Goal: Task Accomplishment & Management: Manage account settings

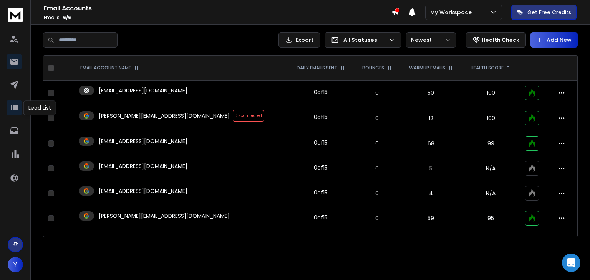
click at [15, 105] on icon at bounding box center [14, 107] width 7 height 5
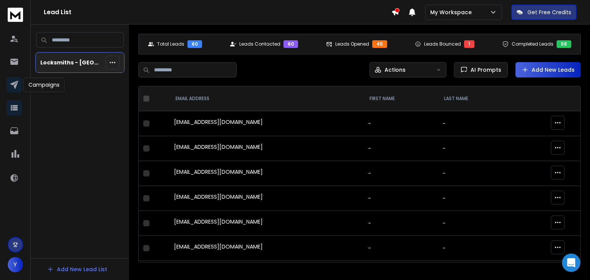
click at [11, 84] on icon at bounding box center [14, 85] width 8 height 8
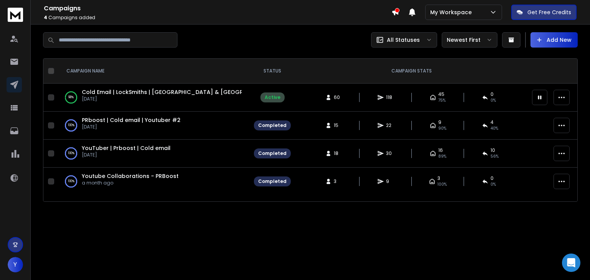
click at [563, 124] on icon "button" at bounding box center [562, 126] width 8 height 8
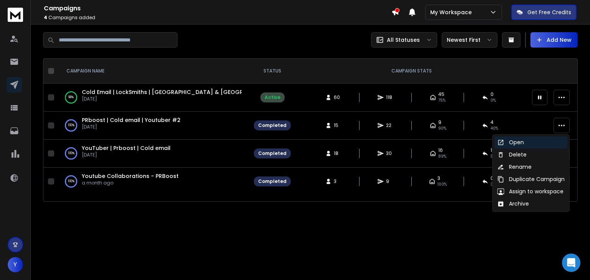
click at [563, 124] on icon "button" at bounding box center [562, 126] width 8 height 8
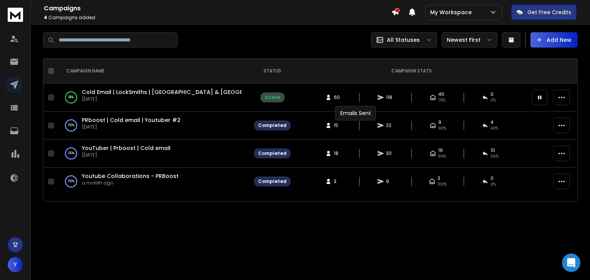
click at [386, 128] on span "22" at bounding box center [390, 126] width 8 height 6
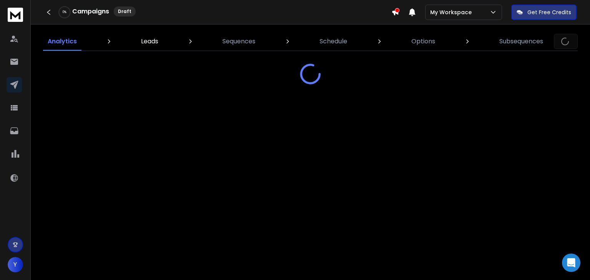
click at [148, 39] on p "Leads" at bounding box center [149, 41] width 17 height 9
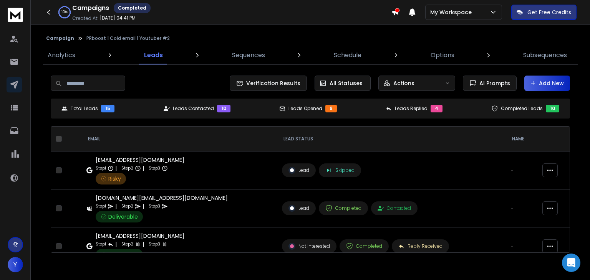
click at [85, 94] on div "Verification Results All Statuses Actions AI Prompts Add New Total Leads 15 Lea…" at bounding box center [310, 161] width 519 height 170
click at [84, 105] on div "Total Leads 15" at bounding box center [87, 109] width 53 height 8
click at [59, 139] on button "Select this Page" at bounding box center [59, 139] width 6 height 6
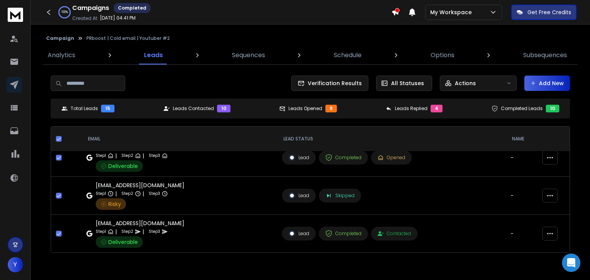
scroll to position [472, 0]
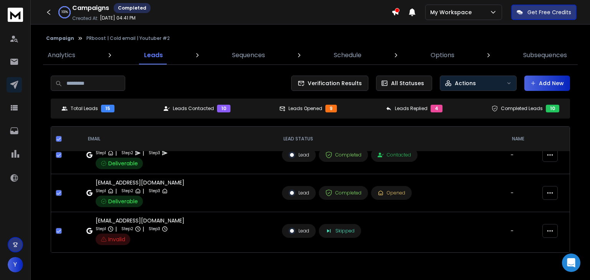
click at [462, 83] on p "Actions" at bounding box center [465, 84] width 21 height 8
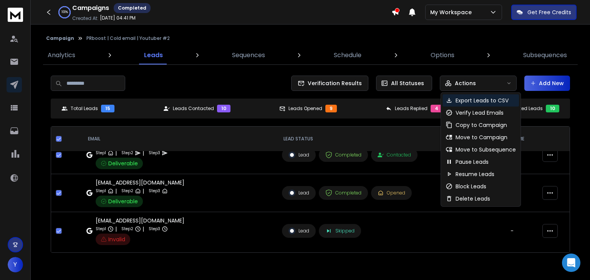
click at [466, 101] on p "Export Leads to CSV" at bounding box center [482, 101] width 53 height 8
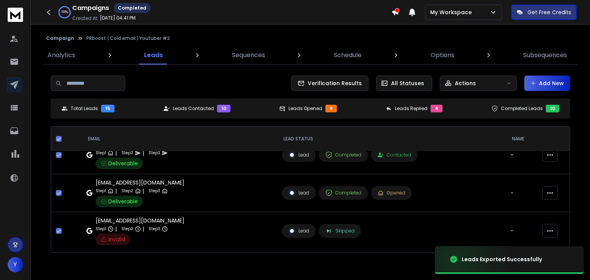
click at [60, 37] on button "Campaign" at bounding box center [60, 38] width 28 height 6
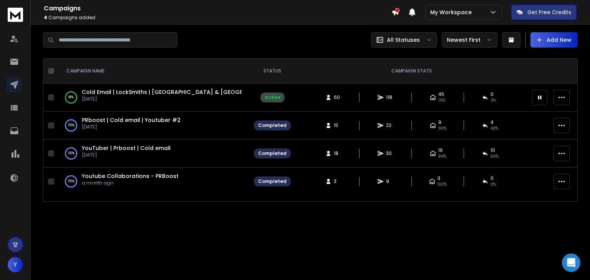
click at [127, 146] on span "YouTuber | Prboost | Cold email" at bounding box center [126, 148] width 89 height 8
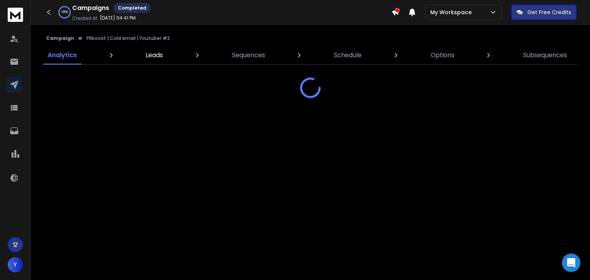
click at [151, 58] on p "Leads" at bounding box center [154, 55] width 17 height 9
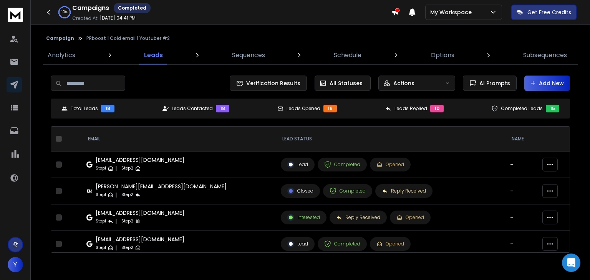
click at [71, 108] on div "Verification Results All Statuses Actions AI Prompts Add New Total Leads 18 Lea…" at bounding box center [310, 161] width 519 height 170
click at [60, 137] on button "Select this Page" at bounding box center [59, 139] width 6 height 6
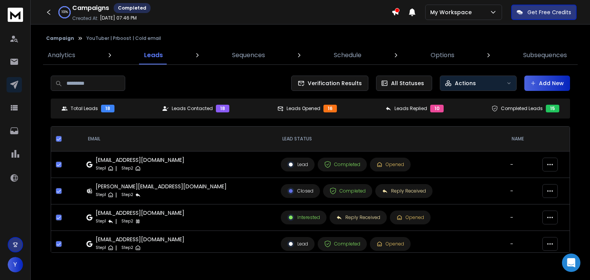
click at [487, 85] on div "Actions" at bounding box center [474, 84] width 58 height 8
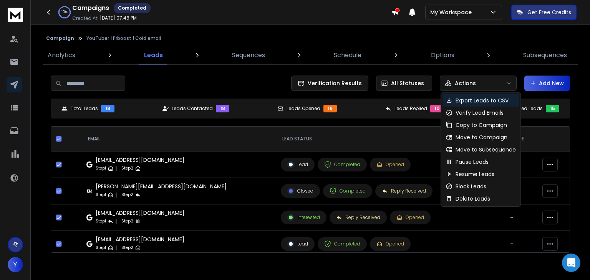
click at [494, 98] on p "Export Leads to CSV" at bounding box center [482, 101] width 53 height 8
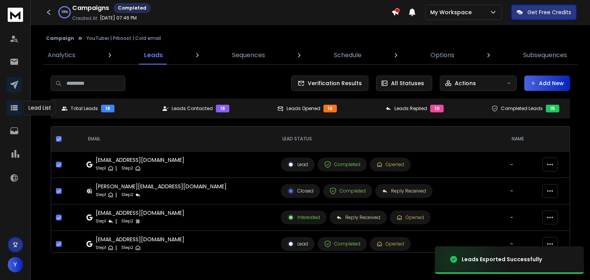
click at [15, 112] on icon at bounding box center [14, 107] width 9 height 9
